Goal: Navigation & Orientation: Find specific page/section

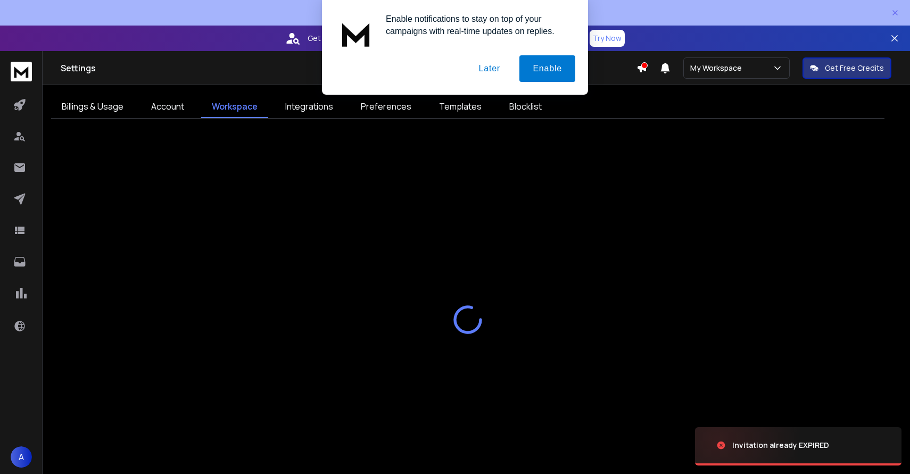
click at [487, 68] on button "Later" at bounding box center [489, 68] width 48 height 27
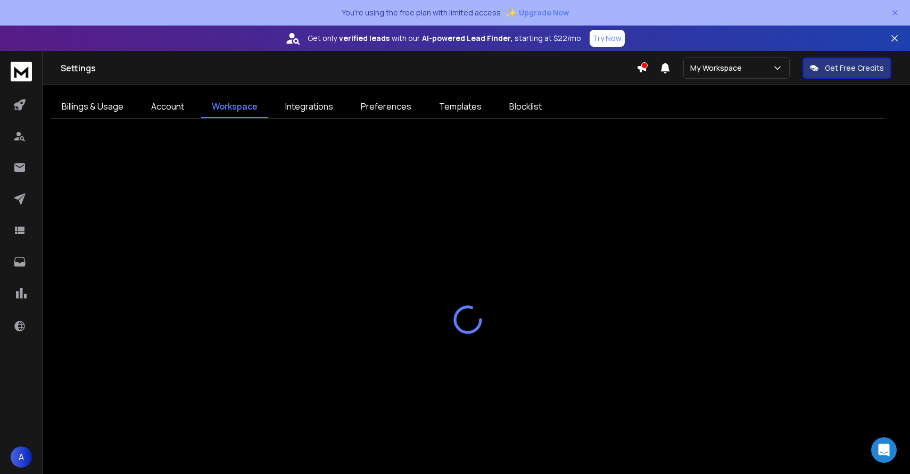
click at [27, 73] on img at bounding box center [21, 72] width 21 height 20
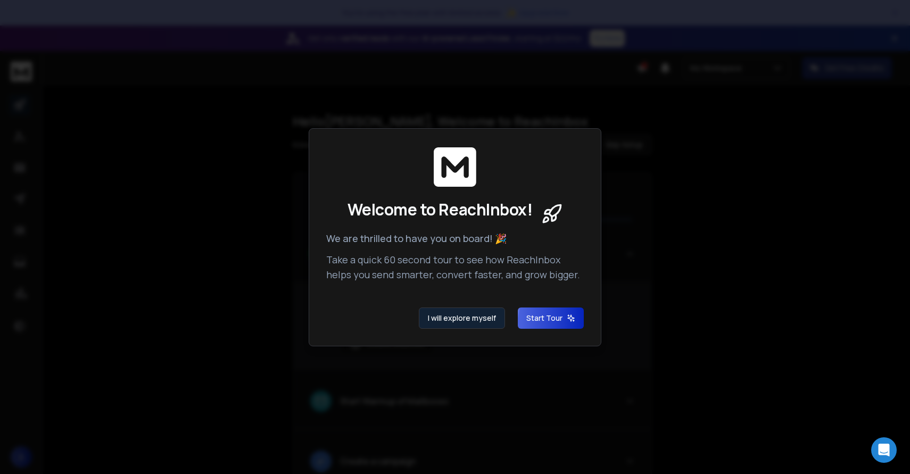
click at [467, 320] on button "I will explore myself" at bounding box center [462, 318] width 86 height 21
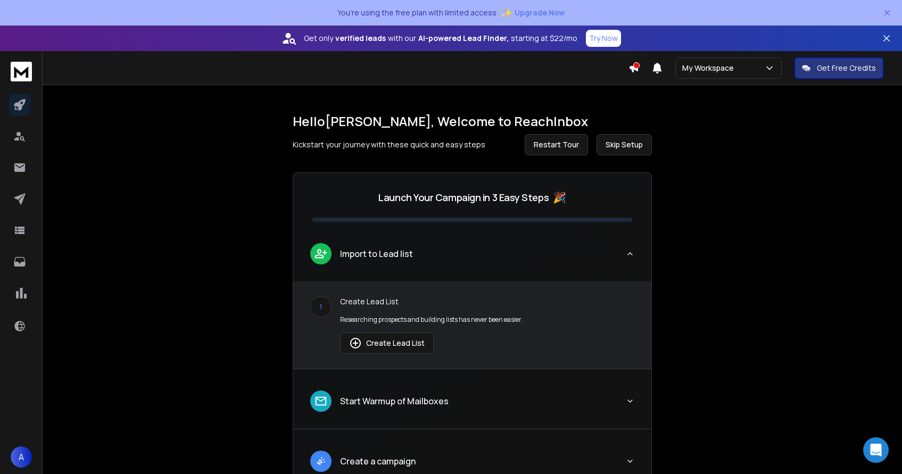
click at [122, 210] on div "Hello Andrew , Welcome to ReachInbox Kickstart your journey with these quick an…" at bounding box center [472, 301] width 825 height 411
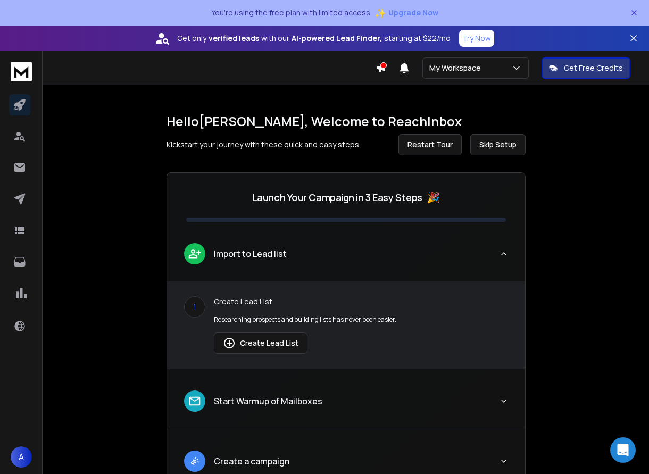
click at [635, 12] on icon "Close notification" at bounding box center [634, 13] width 4 height 4
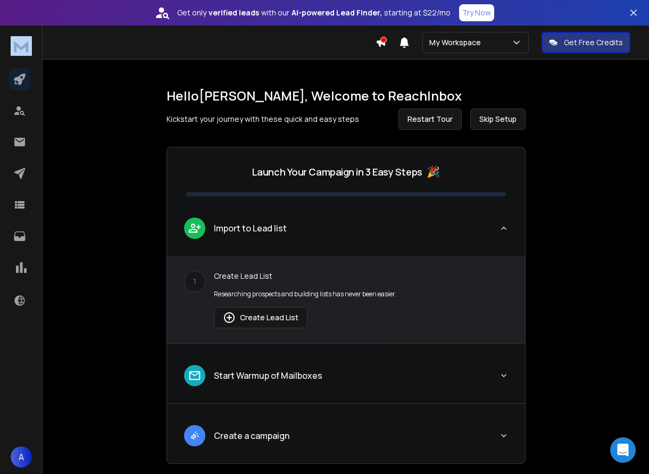
click at [635, 12] on icon at bounding box center [634, 13] width 10 height 10
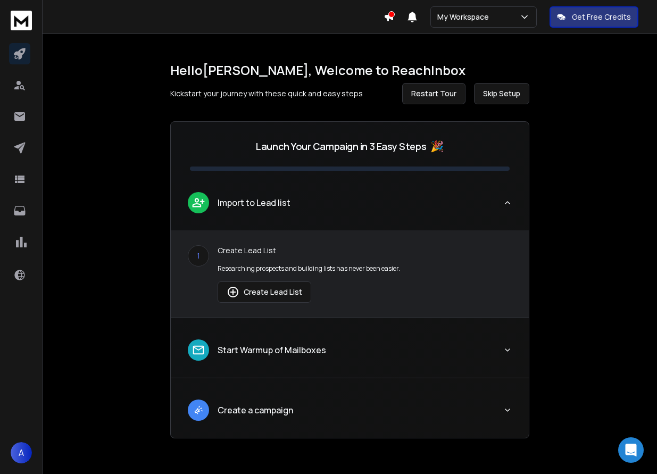
click at [608, 105] on div "Hello Andrew , Welcome to ReachInbox Kickstart your journey with these quick an…" at bounding box center [350, 250] width 580 height 411
click at [93, 161] on div "Hello Andrew , Welcome to ReachInbox Kickstart your journey with these quick an…" at bounding box center [350, 250] width 580 height 411
click at [22, 111] on icon at bounding box center [19, 116] width 13 height 13
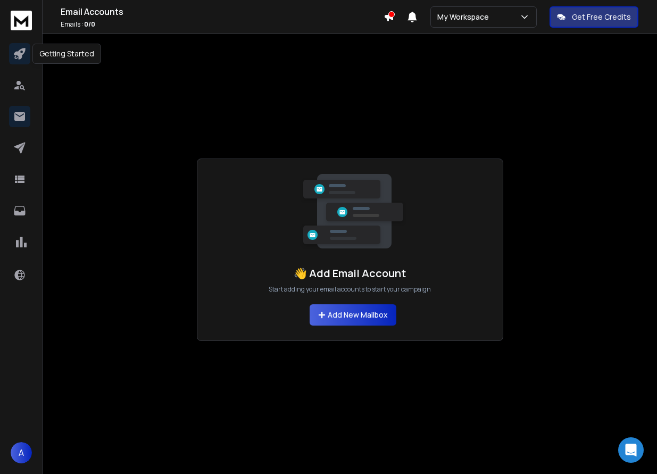
click at [16, 53] on icon at bounding box center [20, 54] width 12 height 12
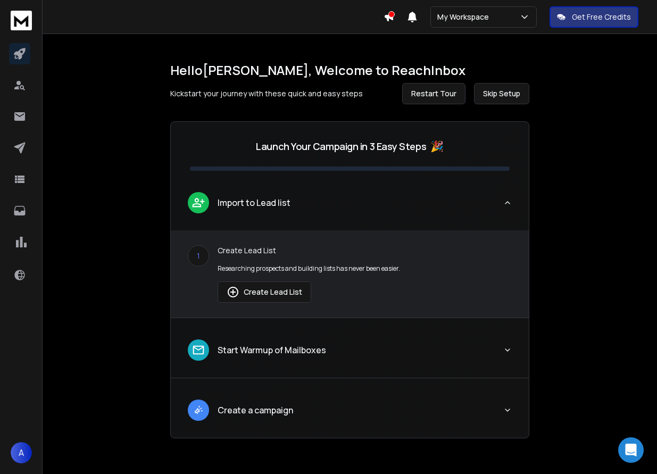
click at [22, 22] on img at bounding box center [21, 21] width 21 height 20
click at [527, 14] on icon "button" at bounding box center [524, 17] width 11 height 11
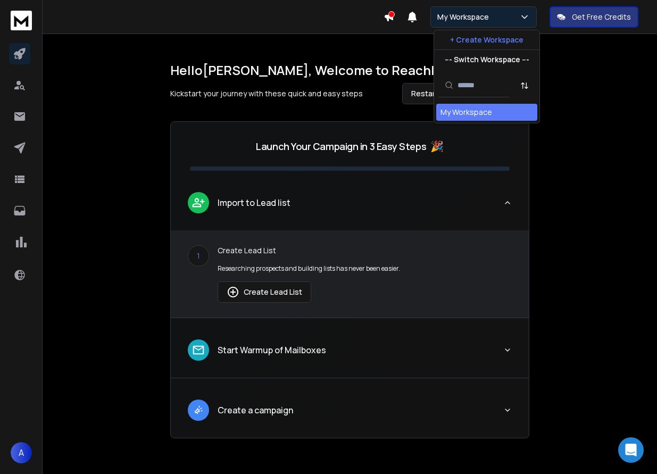
click at [527, 14] on icon "button" at bounding box center [524, 17] width 11 height 11
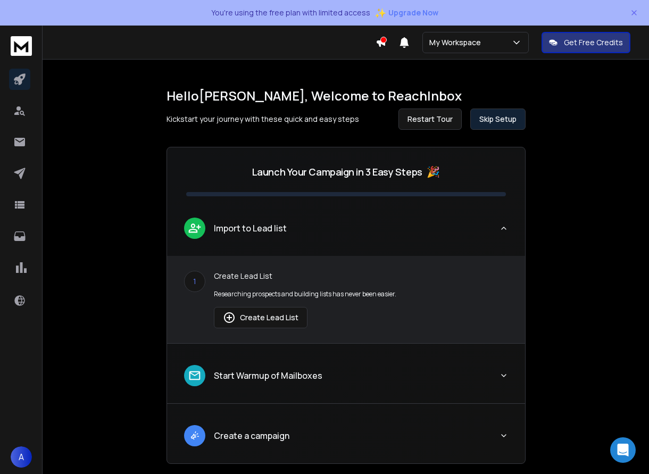
click at [493, 121] on span "Skip Setup" at bounding box center [497, 119] width 37 height 11
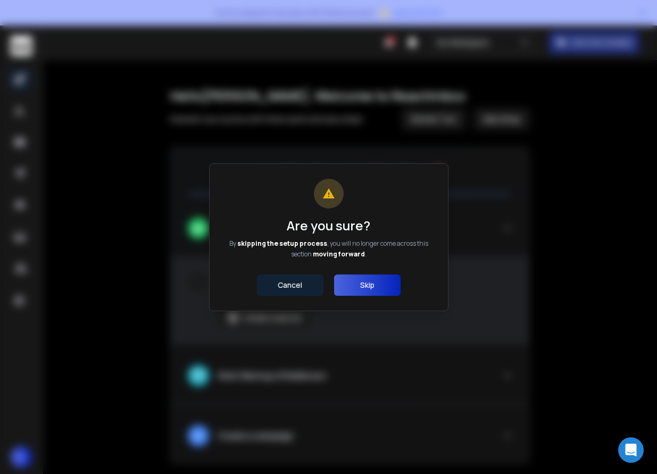
click at [292, 285] on button "Cancel" at bounding box center [290, 285] width 67 height 21
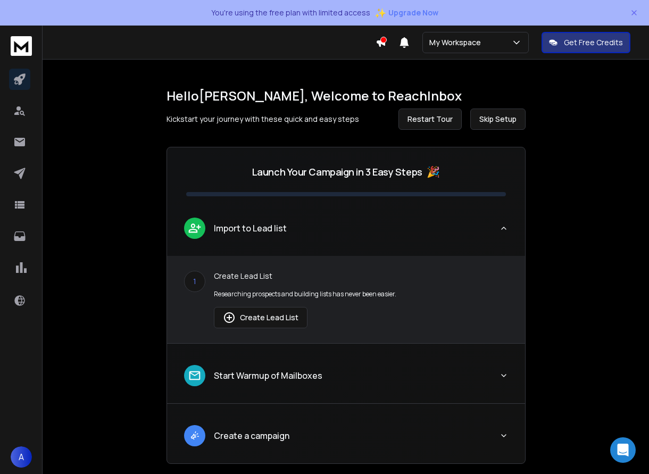
click at [16, 47] on img at bounding box center [21, 46] width 21 height 20
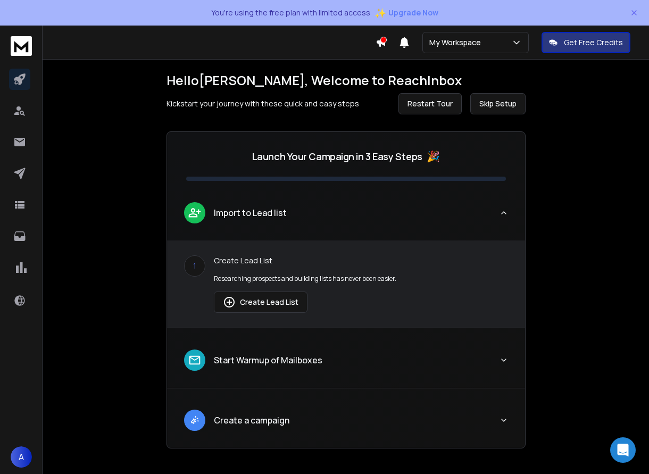
scroll to position [18, 0]
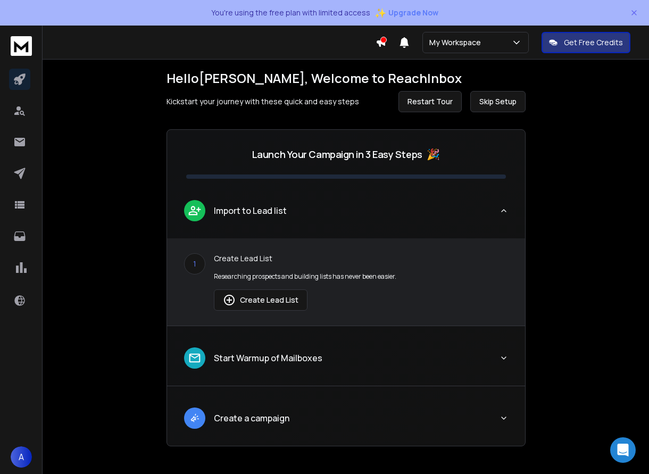
click at [500, 356] on icon "button" at bounding box center [504, 358] width 9 height 9
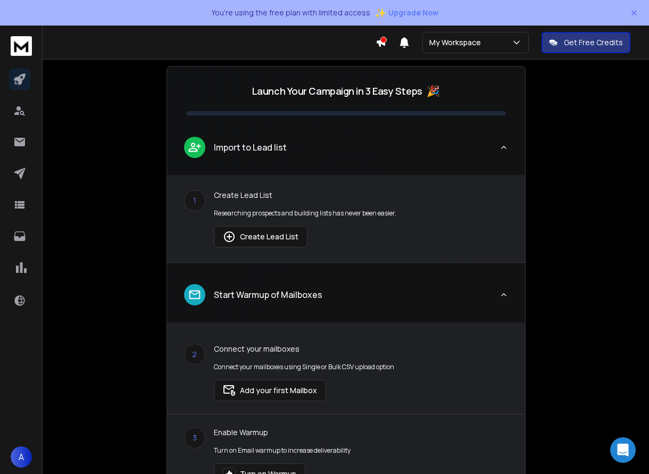
scroll to position [201, 0]
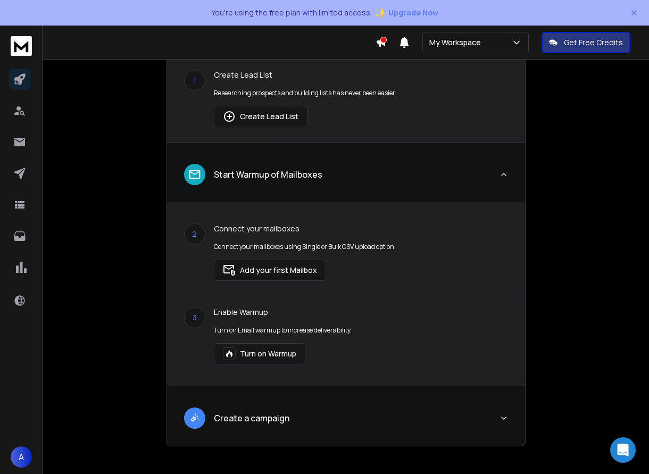
click at [499, 409] on button "Create a campaign" at bounding box center [346, 422] width 358 height 47
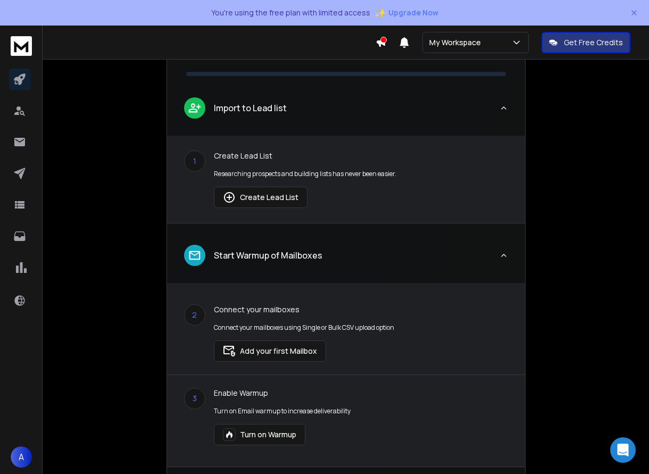
scroll to position [0, 0]
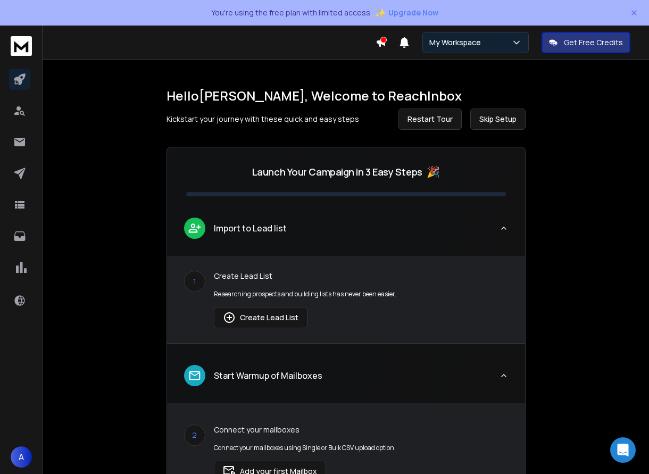
click at [518, 43] on icon "button" at bounding box center [516, 42] width 11 height 11
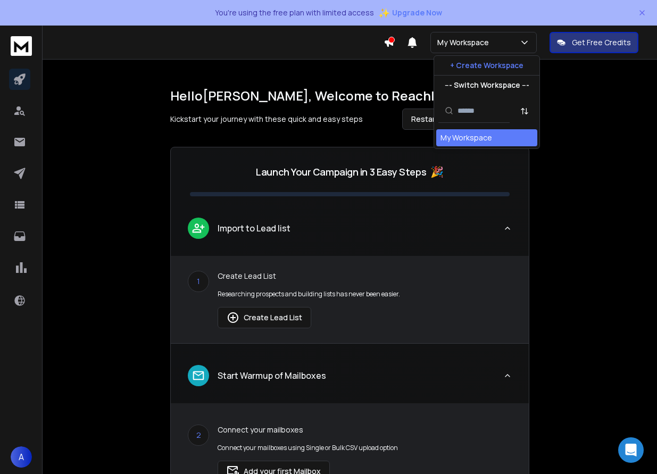
click at [465, 117] on input "text" at bounding box center [481, 110] width 46 height 23
click at [486, 117] on input "********" at bounding box center [481, 110] width 46 height 23
drag, startPoint x: 497, startPoint y: 111, endPoint x: 425, endPoint y: 107, distance: 71.9
click at [425, 107] on body "You're using the free plan with limited access ✨ Upgrade Now Your warmest leads…" at bounding box center [328, 237] width 657 height 474
type input "*"
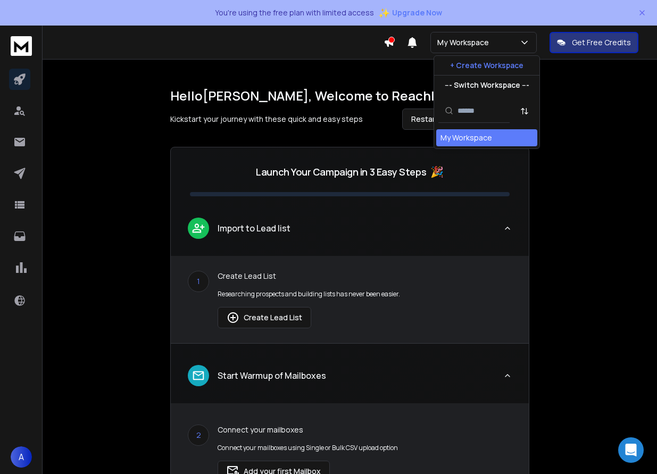
click at [485, 136] on div "My Workspace" at bounding box center [467, 137] width 52 height 11
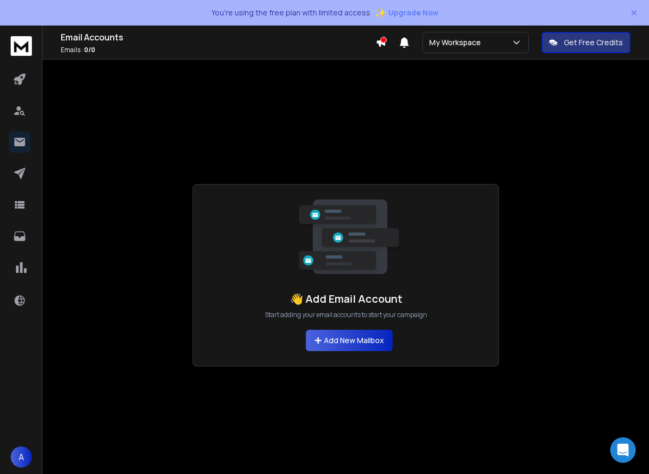
click at [519, 42] on icon "button" at bounding box center [516, 42] width 5 height 3
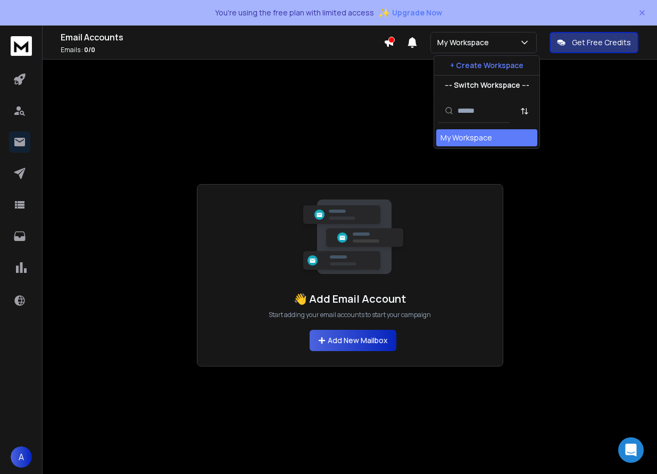
click at [361, 95] on div "👋 Add Email Account Start adding your email accounts to start your campaign Add…" at bounding box center [350, 275] width 580 height 410
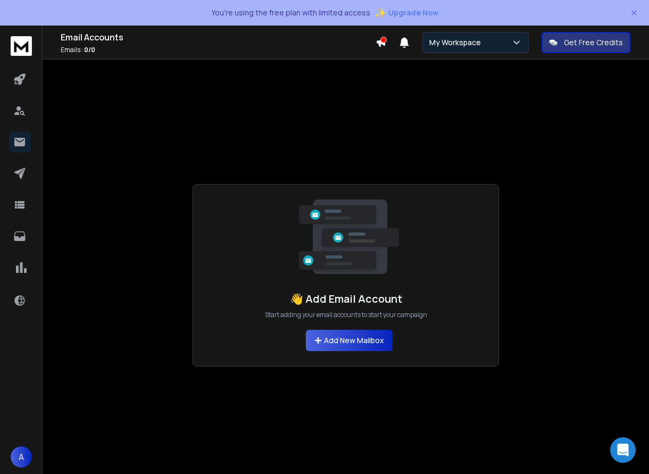
click at [522, 38] on icon "button" at bounding box center [516, 42] width 11 height 11
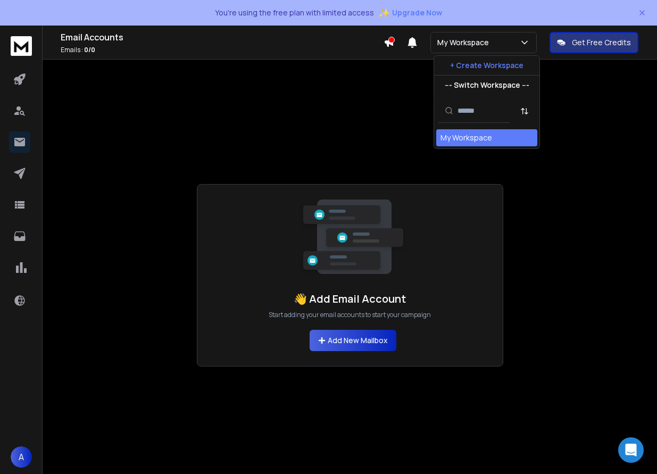
click at [478, 136] on div "My Workspace" at bounding box center [467, 137] width 52 height 11
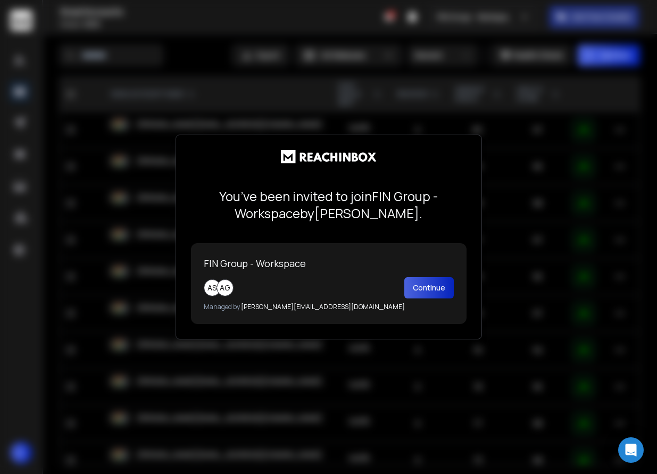
click at [429, 287] on button "Continue" at bounding box center [428, 287] width 49 height 21
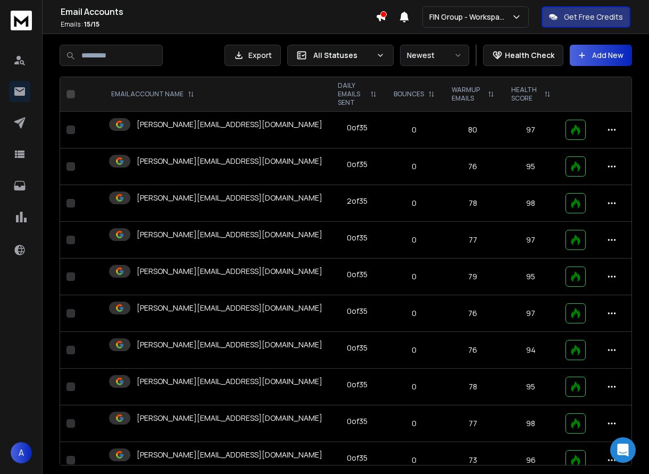
click at [17, 28] on img at bounding box center [21, 21] width 21 height 20
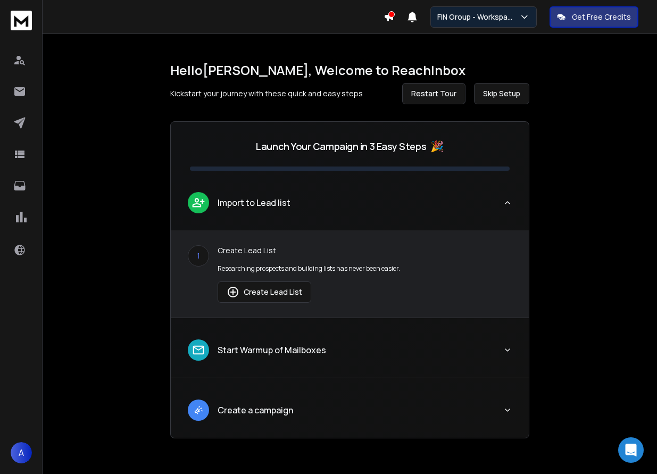
click at [526, 15] on icon "button" at bounding box center [524, 17] width 11 height 11
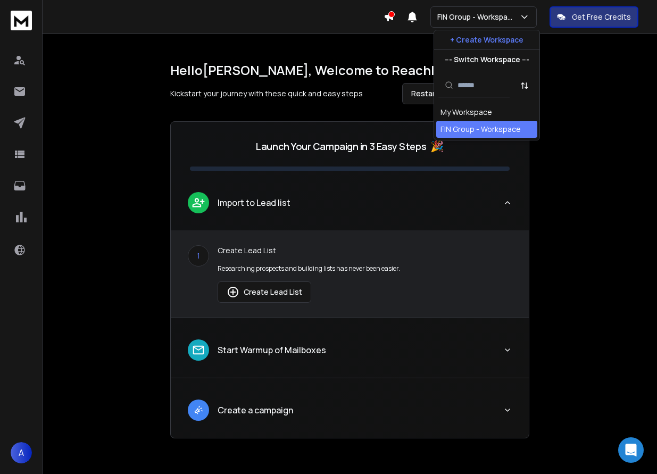
click at [478, 125] on div "FIN Group - Workspace" at bounding box center [481, 129] width 80 height 11
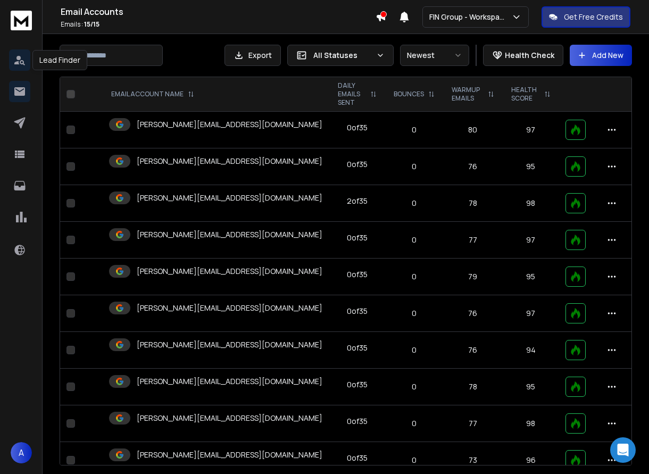
click at [15, 62] on icon at bounding box center [19, 60] width 13 height 13
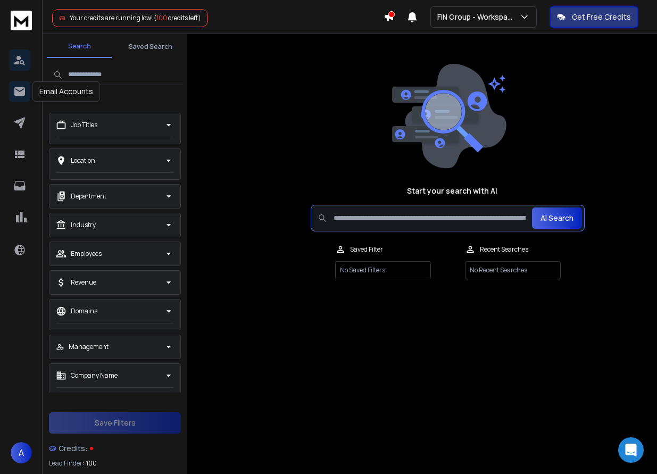
click at [18, 98] on link at bounding box center [19, 91] width 21 height 21
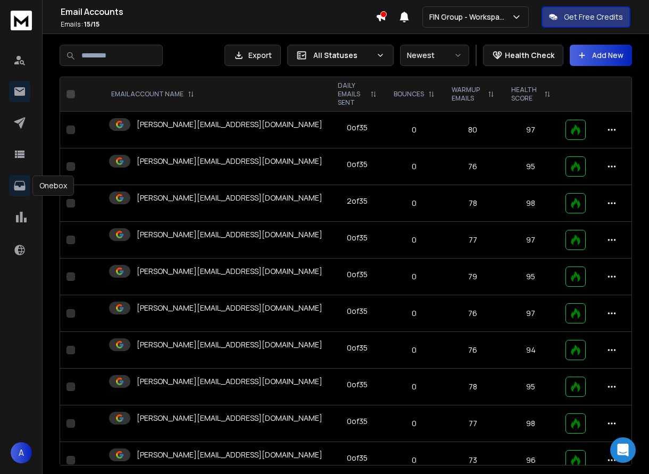
click at [16, 182] on icon at bounding box center [19, 185] width 13 height 13
